Goal: Task Accomplishment & Management: Manage account settings

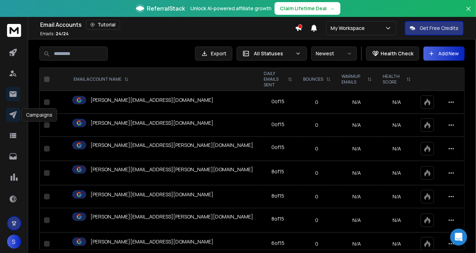
click at [18, 112] on link at bounding box center [13, 115] width 14 height 14
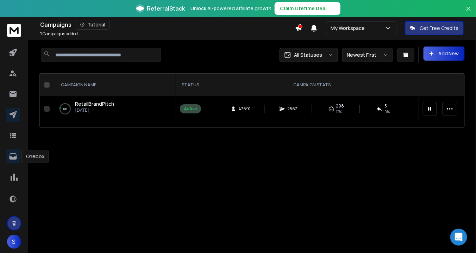
click at [10, 156] on icon at bounding box center [13, 156] width 8 height 8
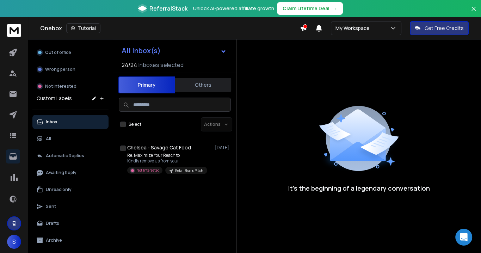
scroll to position [168, 0]
click at [58, 170] on p "Awaiting Reply" at bounding box center [61, 173] width 31 height 6
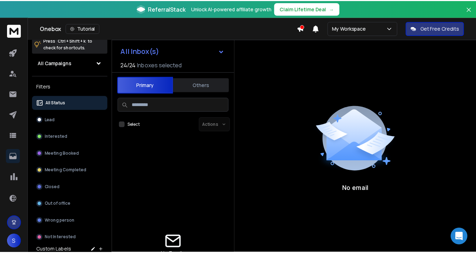
scroll to position [0, 0]
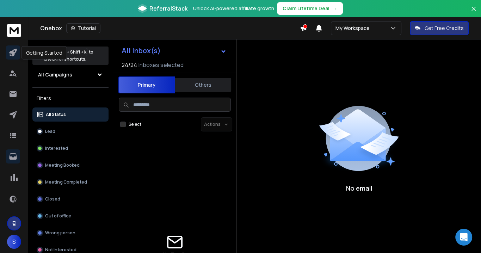
click at [13, 54] on icon at bounding box center [13, 53] width 8 height 8
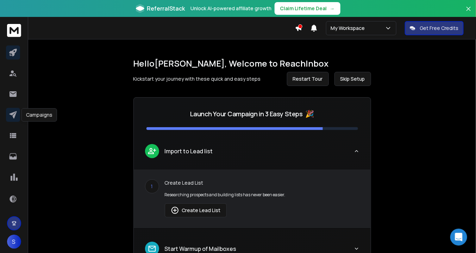
click at [14, 112] on icon at bounding box center [12, 114] width 7 height 7
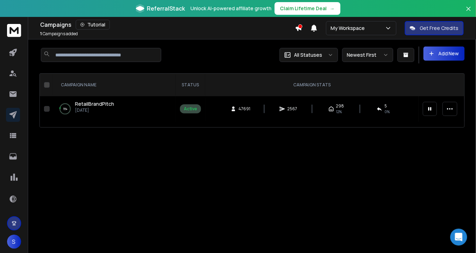
click at [311, 115] on td "47691 2567 298 12 % 5 0 %" at bounding box center [311, 108] width 213 height 25
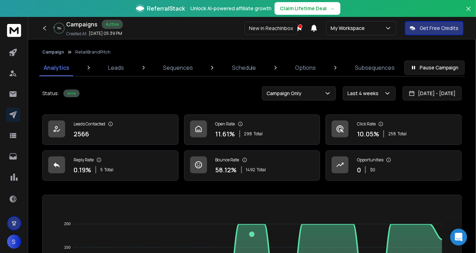
click at [300, 29] on icon at bounding box center [299, 28] width 6 height 6
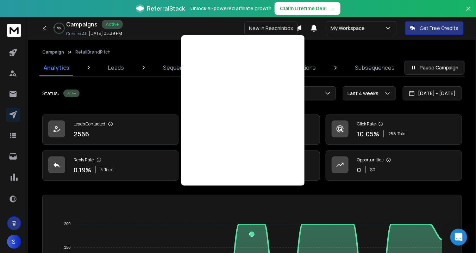
click at [300, 29] on icon at bounding box center [299, 28] width 6 height 6
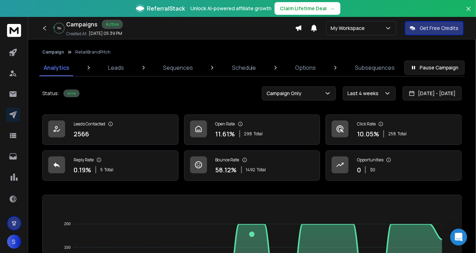
scroll to position [28, 0]
